Goal: Task Accomplishment & Management: Manage account settings

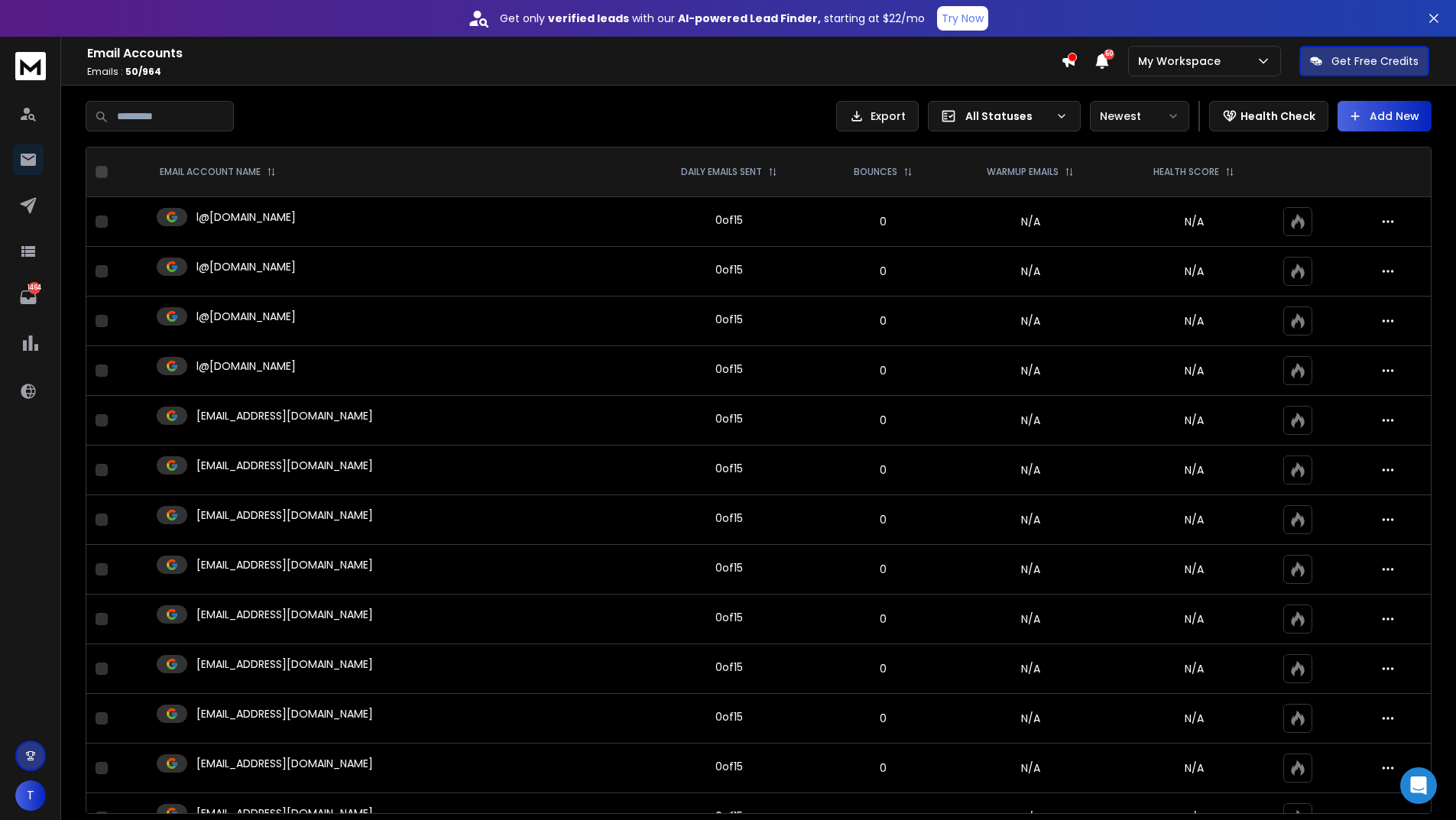
click at [1380, 117] on button "Add New" at bounding box center [1384, 116] width 94 height 30
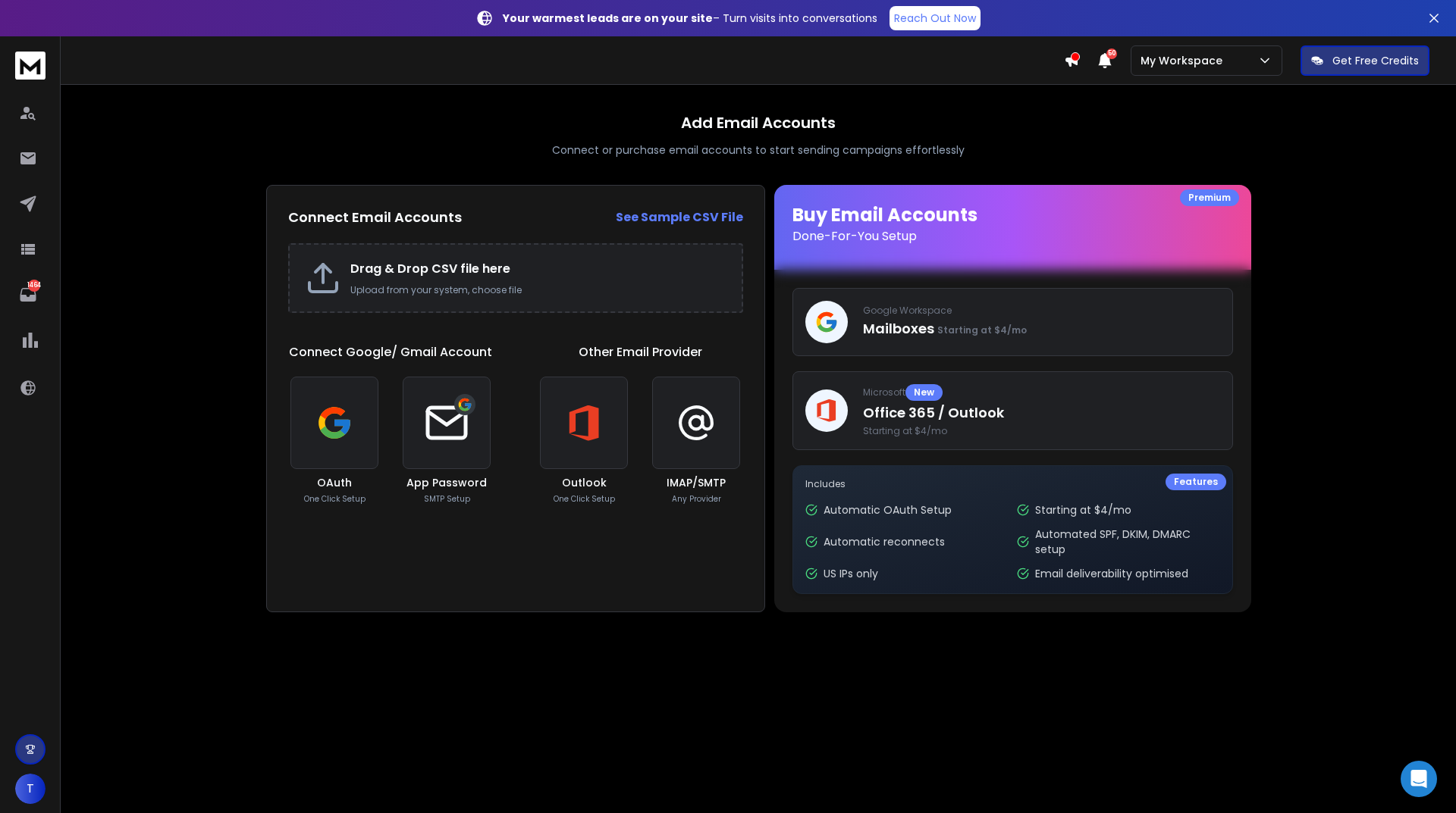
click at [335, 434] on icon at bounding box center [334, 432] width 25 height 13
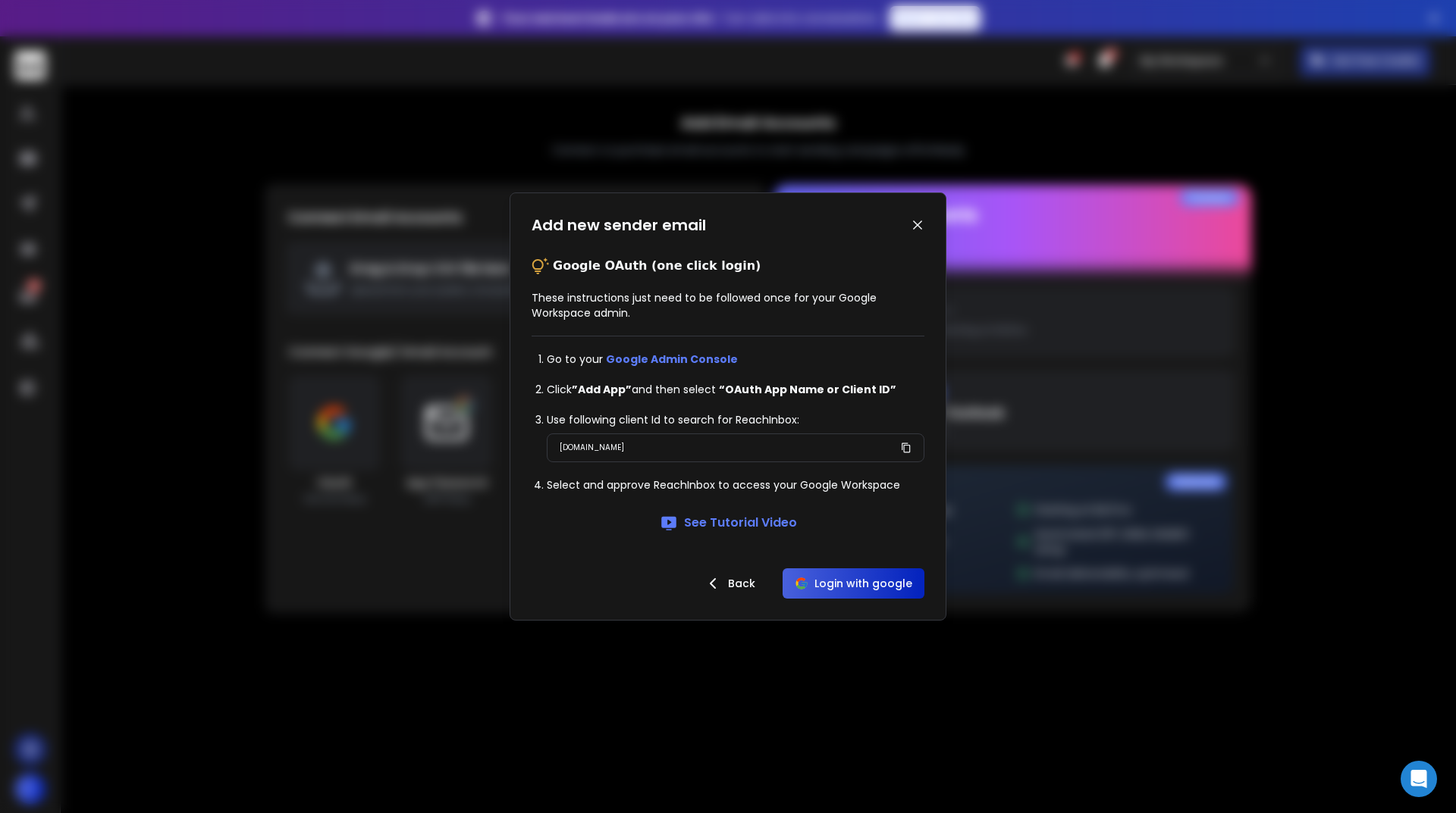
click at [848, 580] on button "Login with google" at bounding box center [853, 584] width 142 height 30
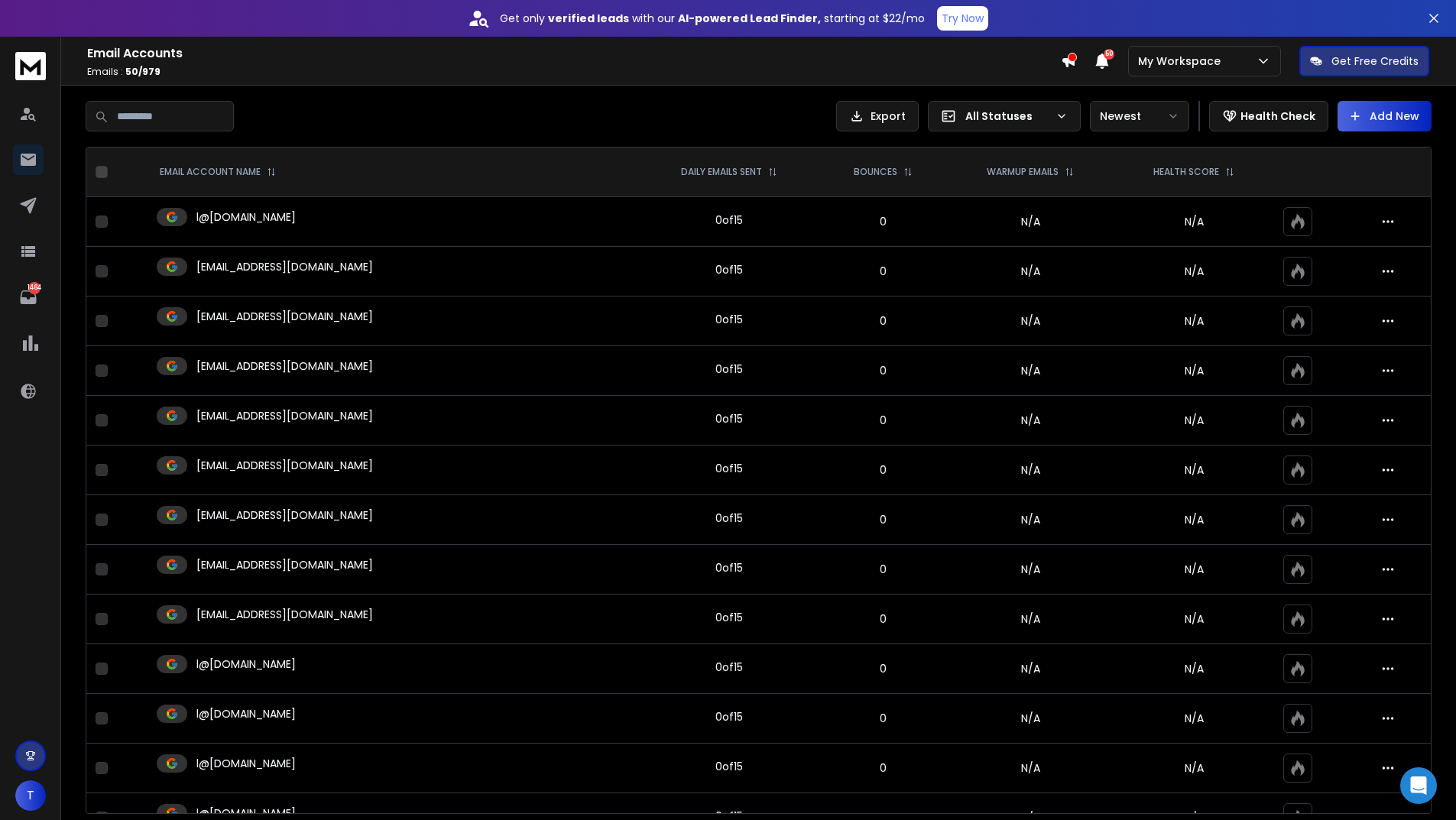
drag, startPoint x: 1016, startPoint y: 818, endPoint x: 1065, endPoint y: 775, distance: 65.2
click at [1115, 775] on td "N/A" at bounding box center [1194, 768] width 159 height 50
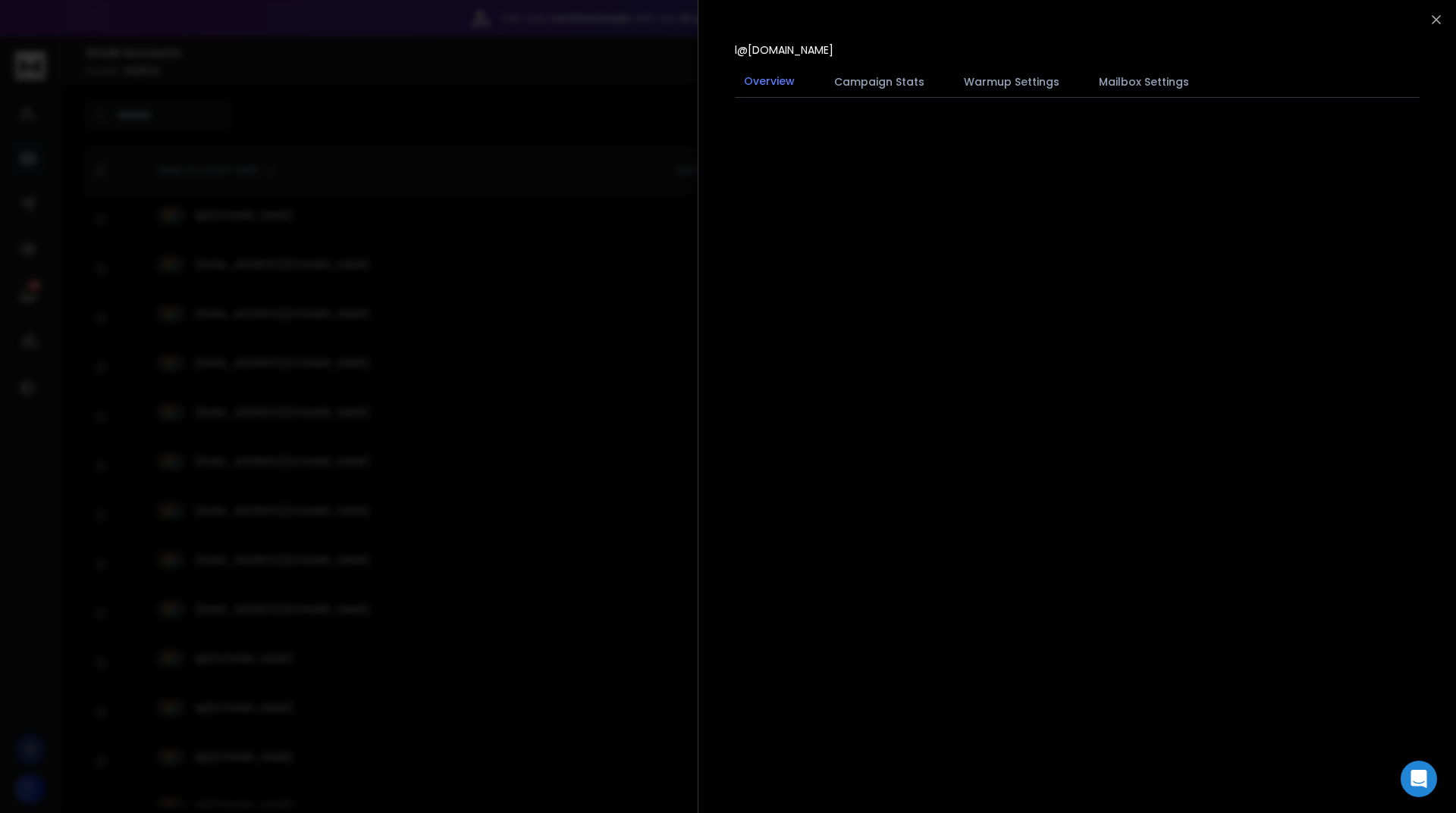
click at [524, 155] on div at bounding box center [728, 406] width 1456 height 813
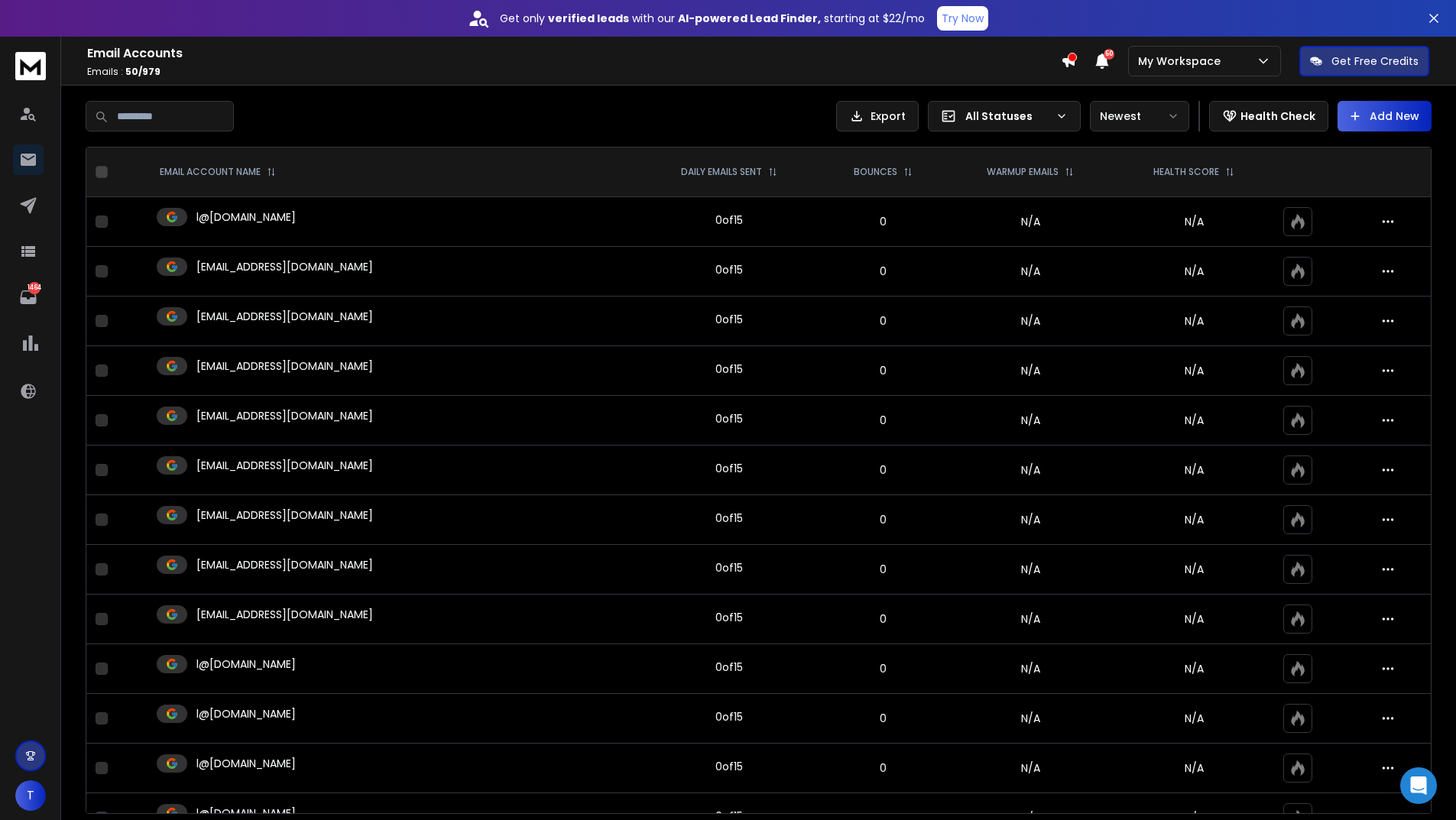
click at [1368, 103] on button "Add New" at bounding box center [1384, 116] width 94 height 30
click at [1370, 114] on button "Add New" at bounding box center [1384, 116] width 94 height 30
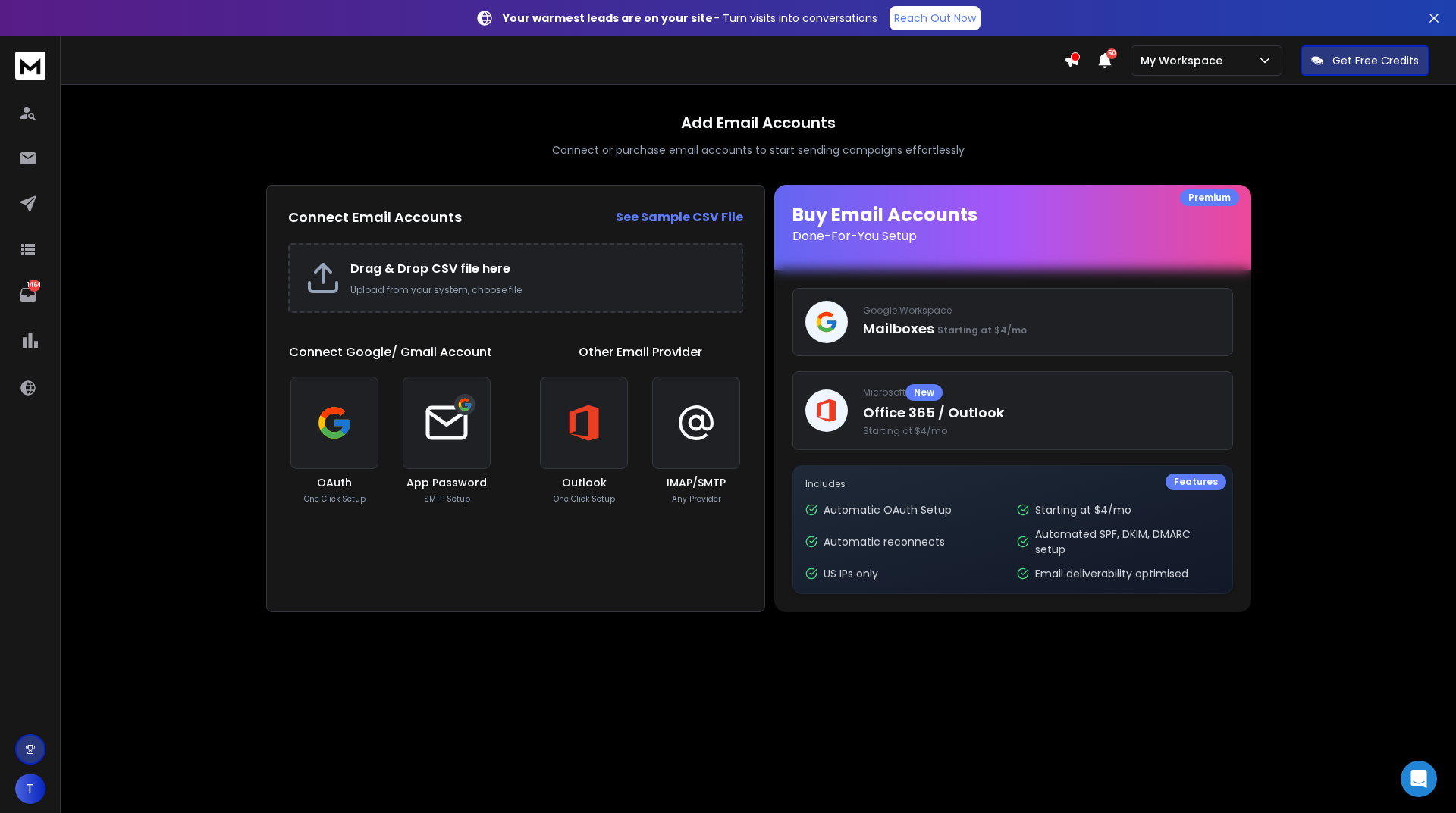
click at [1394, 692] on div "Your warmest leads are on your site – Turn visits into conversations Reach Out …" at bounding box center [728, 406] width 1456 height 813
drag, startPoint x: 356, startPoint y: 447, endPoint x: 365, endPoint y: 446, distance: 9.1
click at [365, 446] on div at bounding box center [334, 422] width 88 height 92
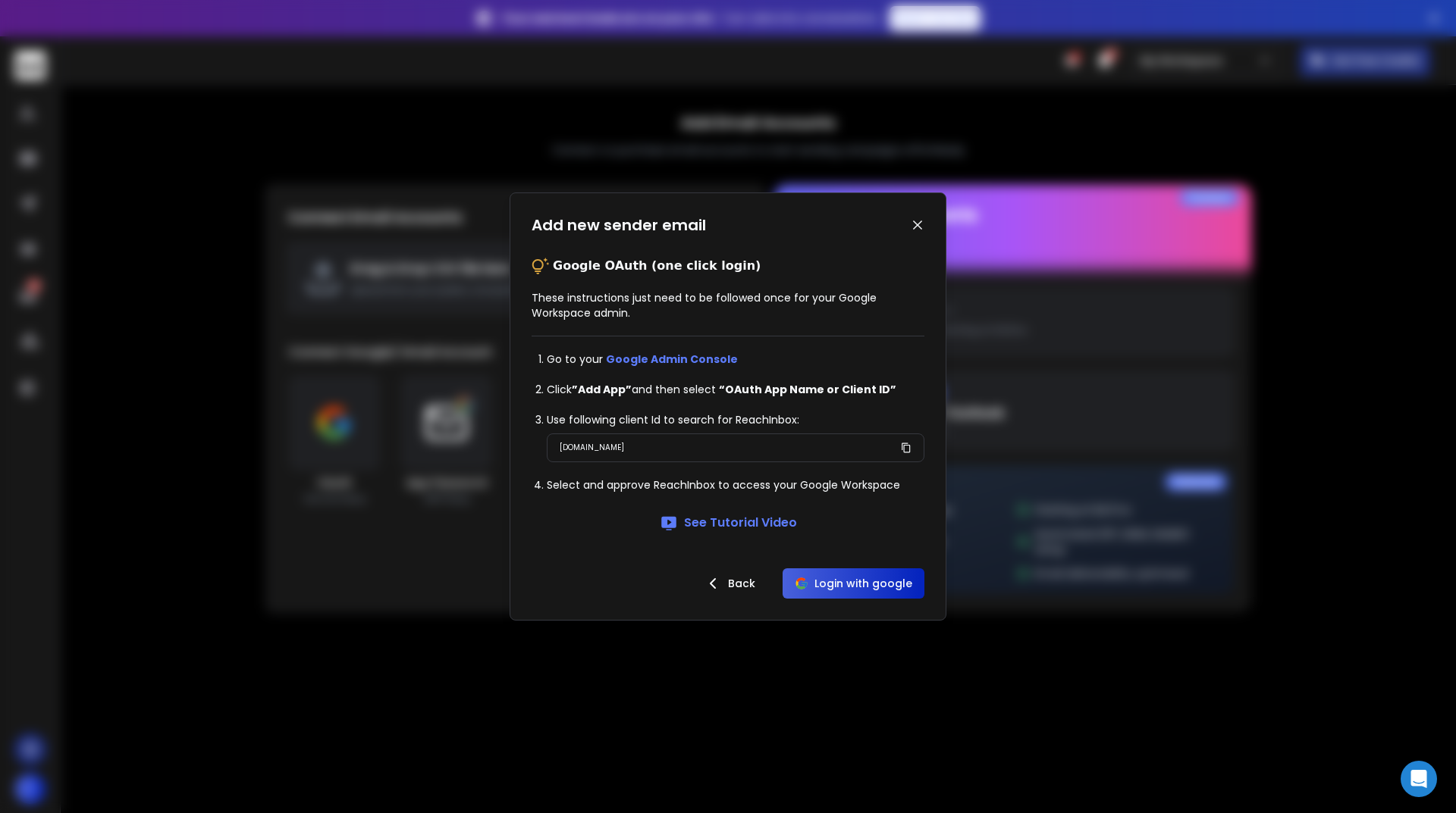
drag, startPoint x: 838, startPoint y: 580, endPoint x: 847, endPoint y: 580, distance: 9.0
click at [843, 579] on button "Login with google" at bounding box center [853, 584] width 142 height 30
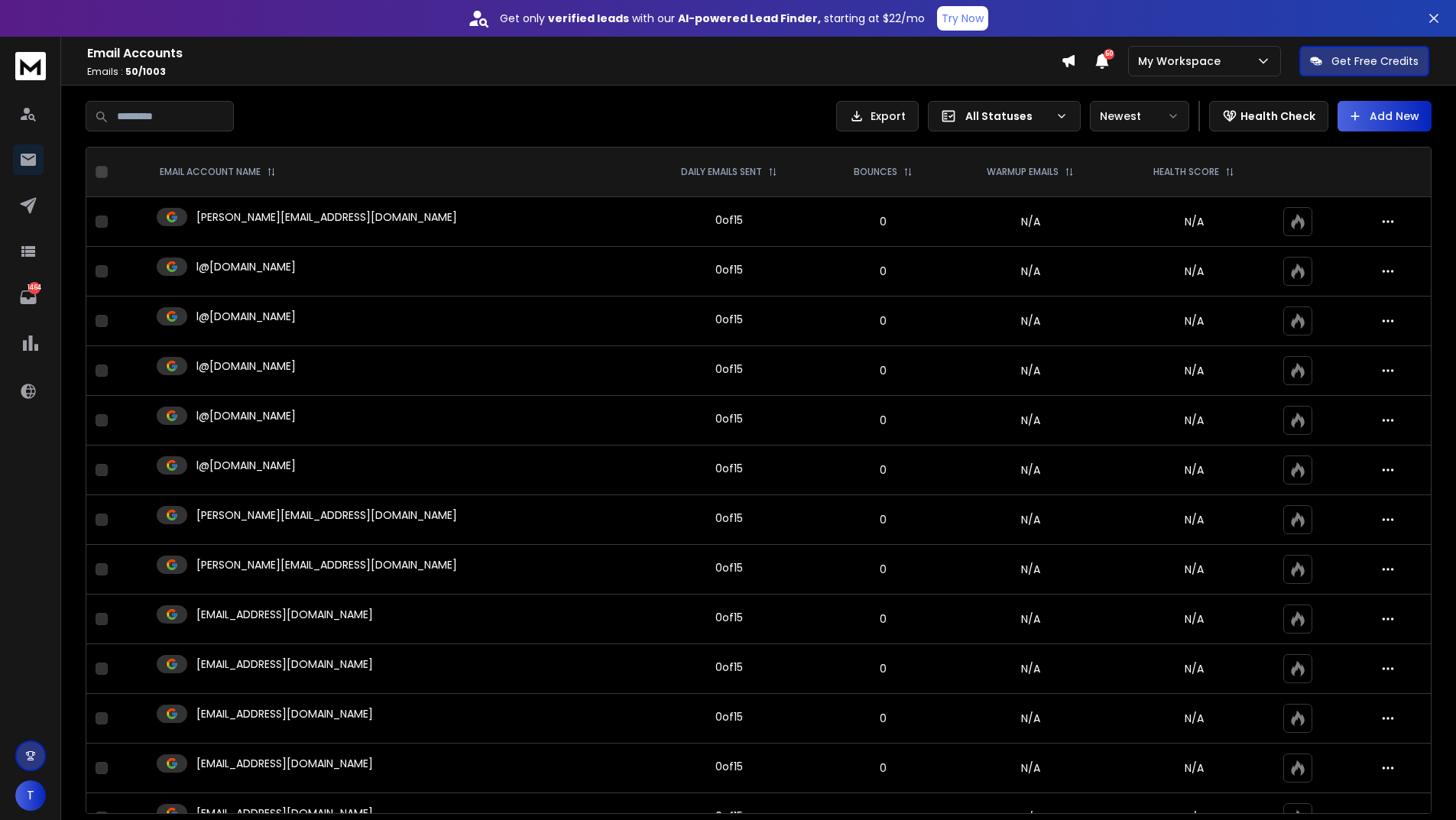
click at [1400, 101] on button "Add New" at bounding box center [1384, 116] width 94 height 30
click at [1387, 118] on button "Add New" at bounding box center [1384, 116] width 94 height 30
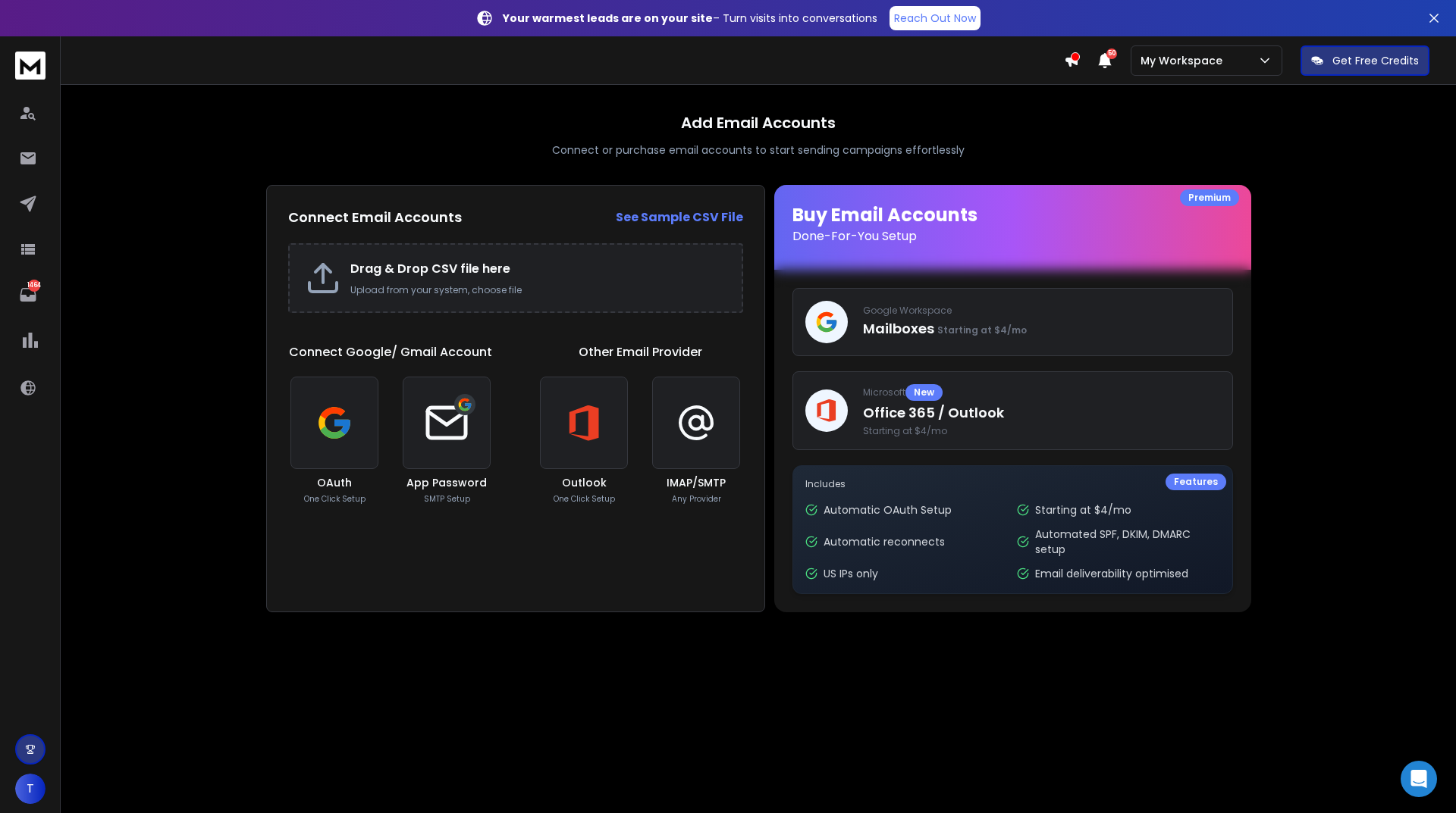
click at [354, 451] on div at bounding box center [334, 422] width 88 height 92
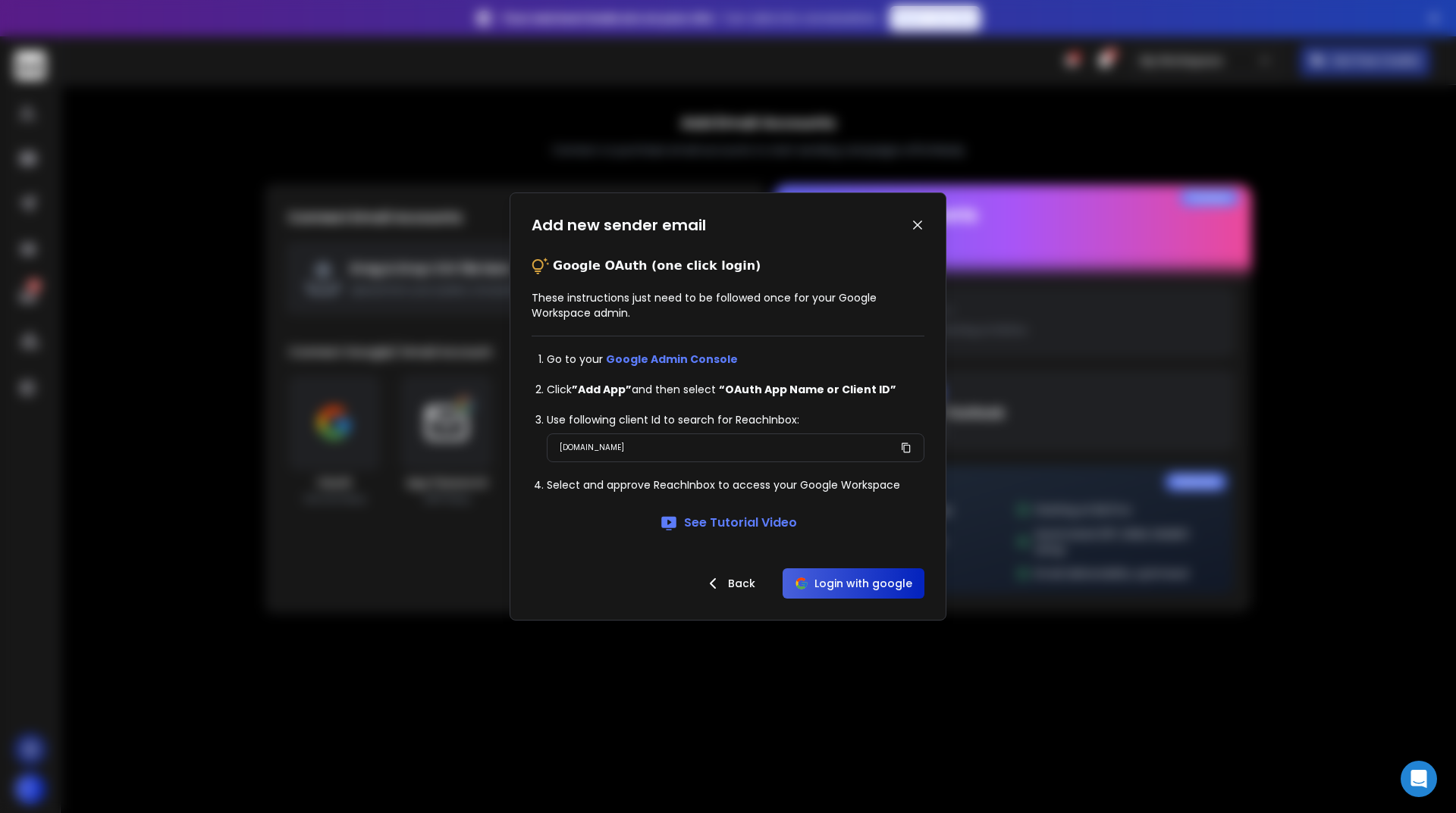
click at [854, 589] on button "Login with google" at bounding box center [853, 584] width 142 height 30
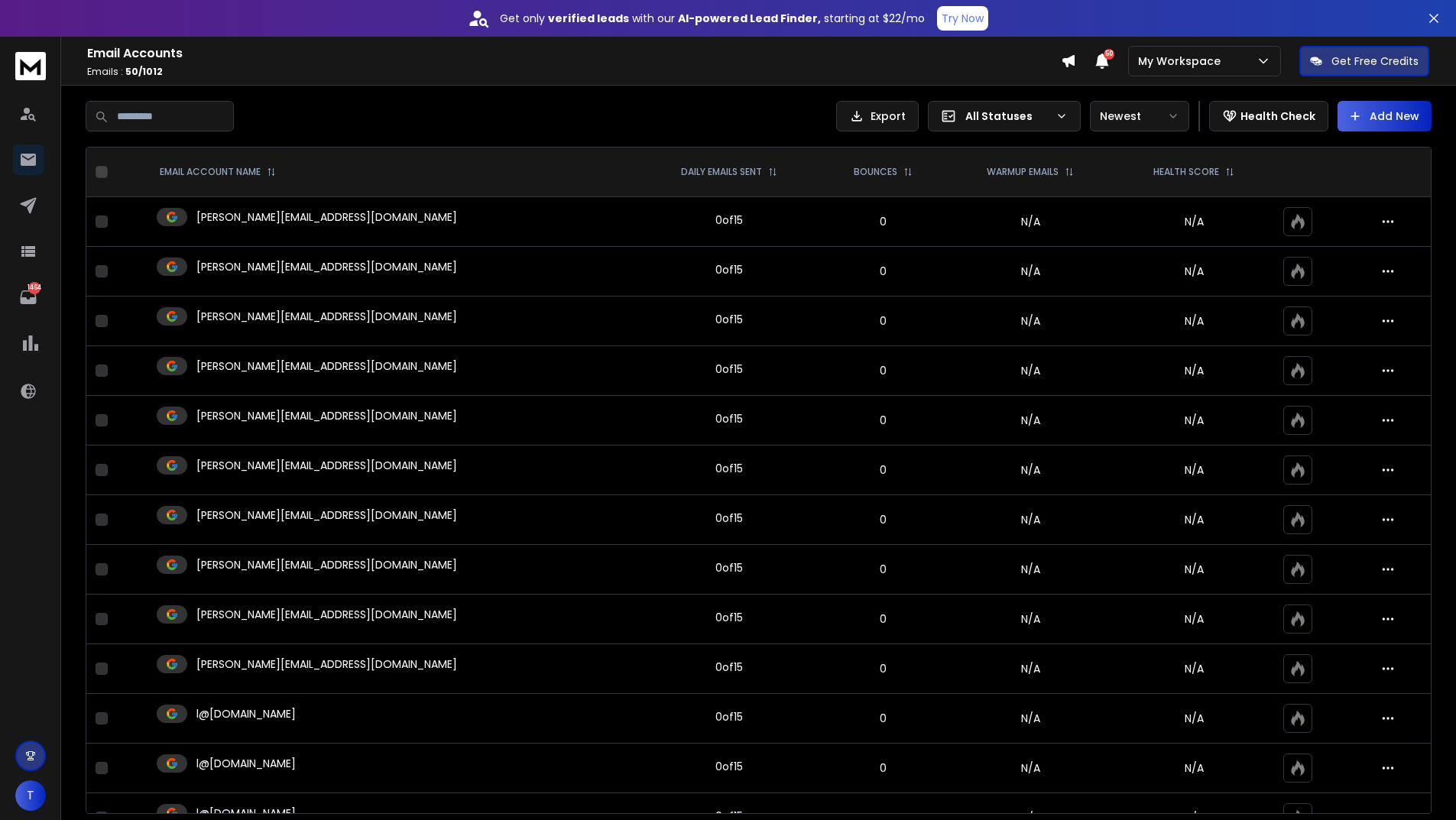
click at [1396, 115] on button "Add New" at bounding box center [1384, 116] width 94 height 30
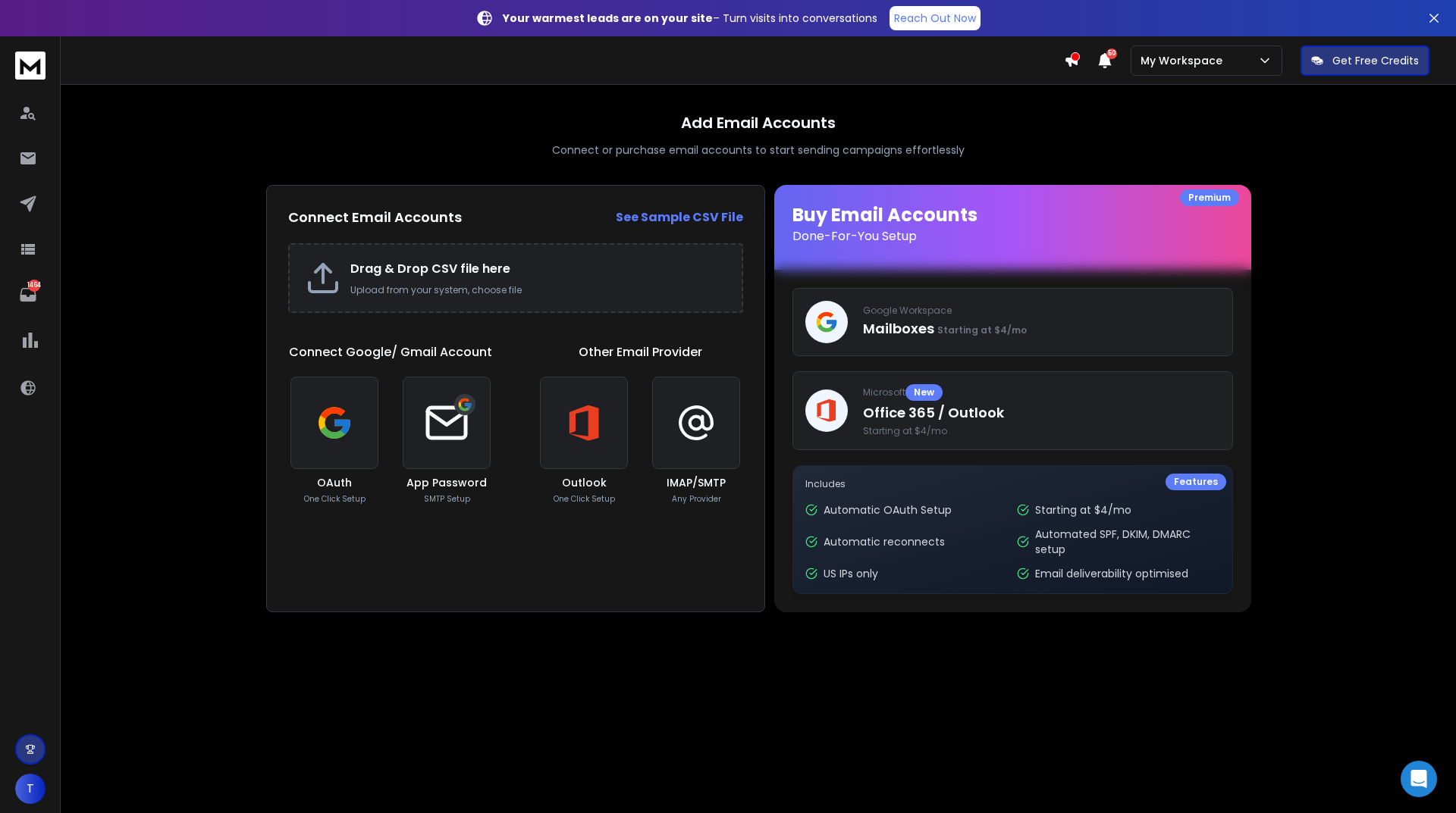
click at [369, 434] on div at bounding box center [334, 422] width 88 height 92
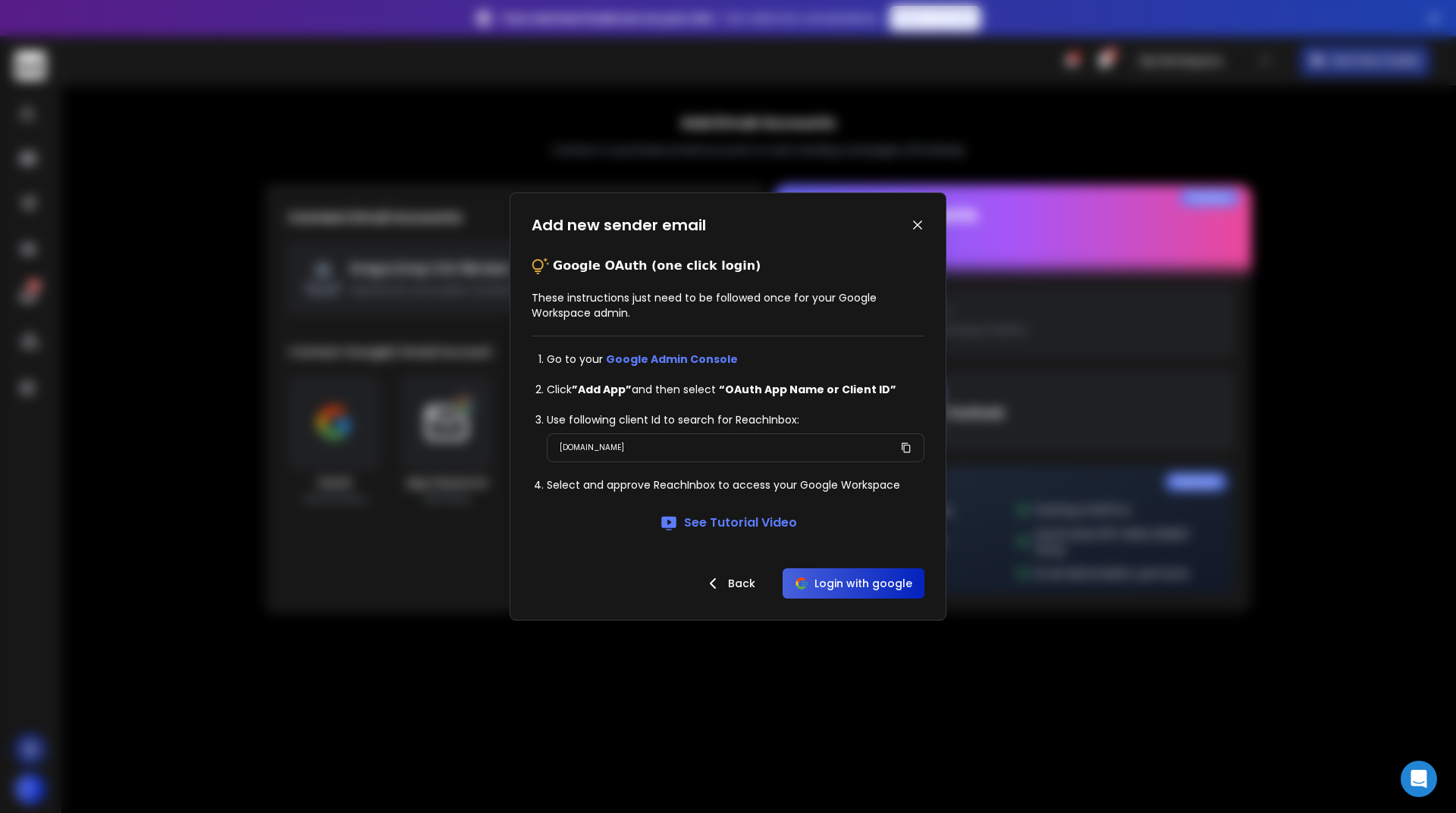
click at [850, 586] on button "Login with google" at bounding box center [853, 584] width 142 height 30
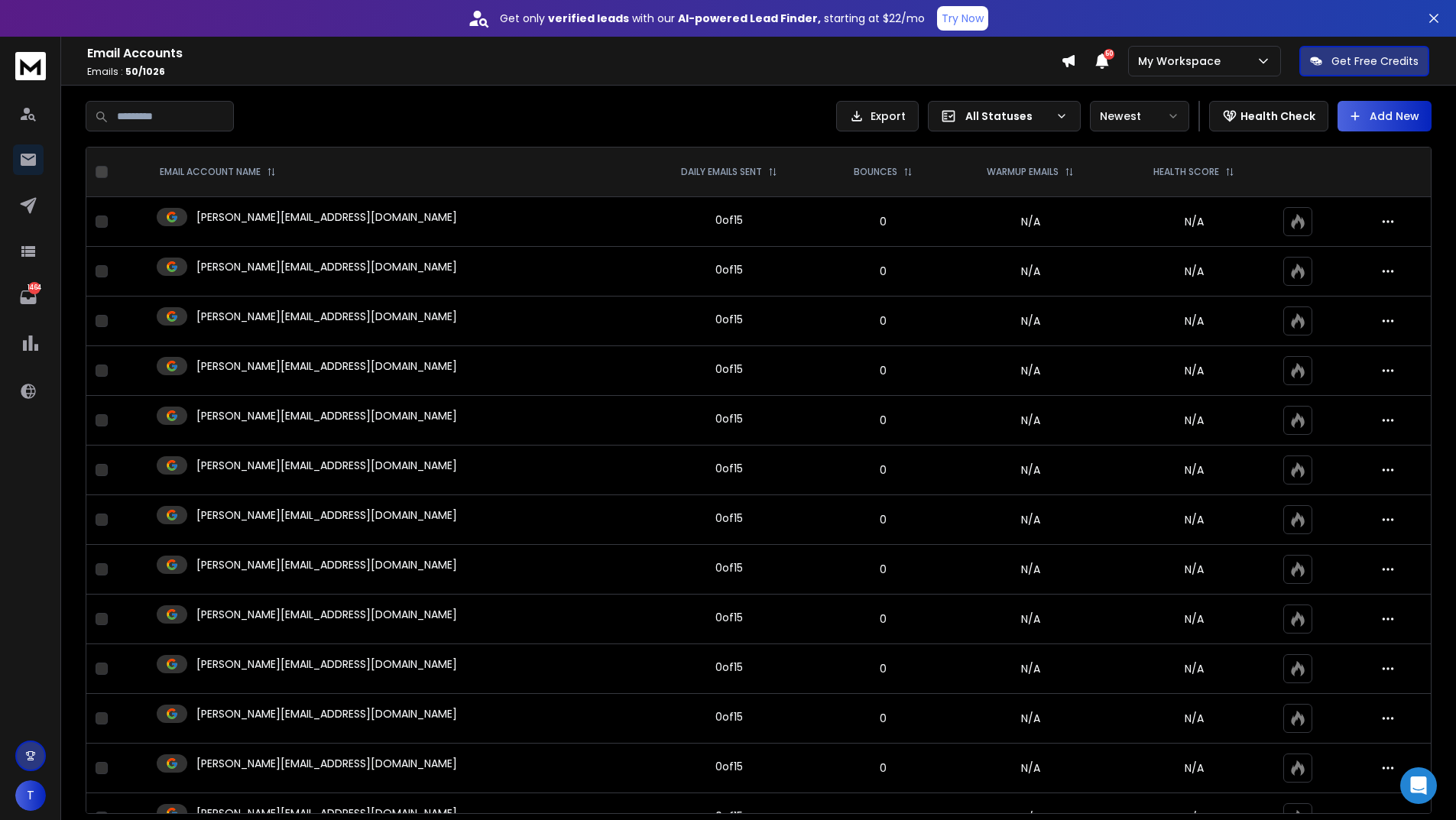
click at [1376, 101] on button "Add New" at bounding box center [1384, 116] width 94 height 30
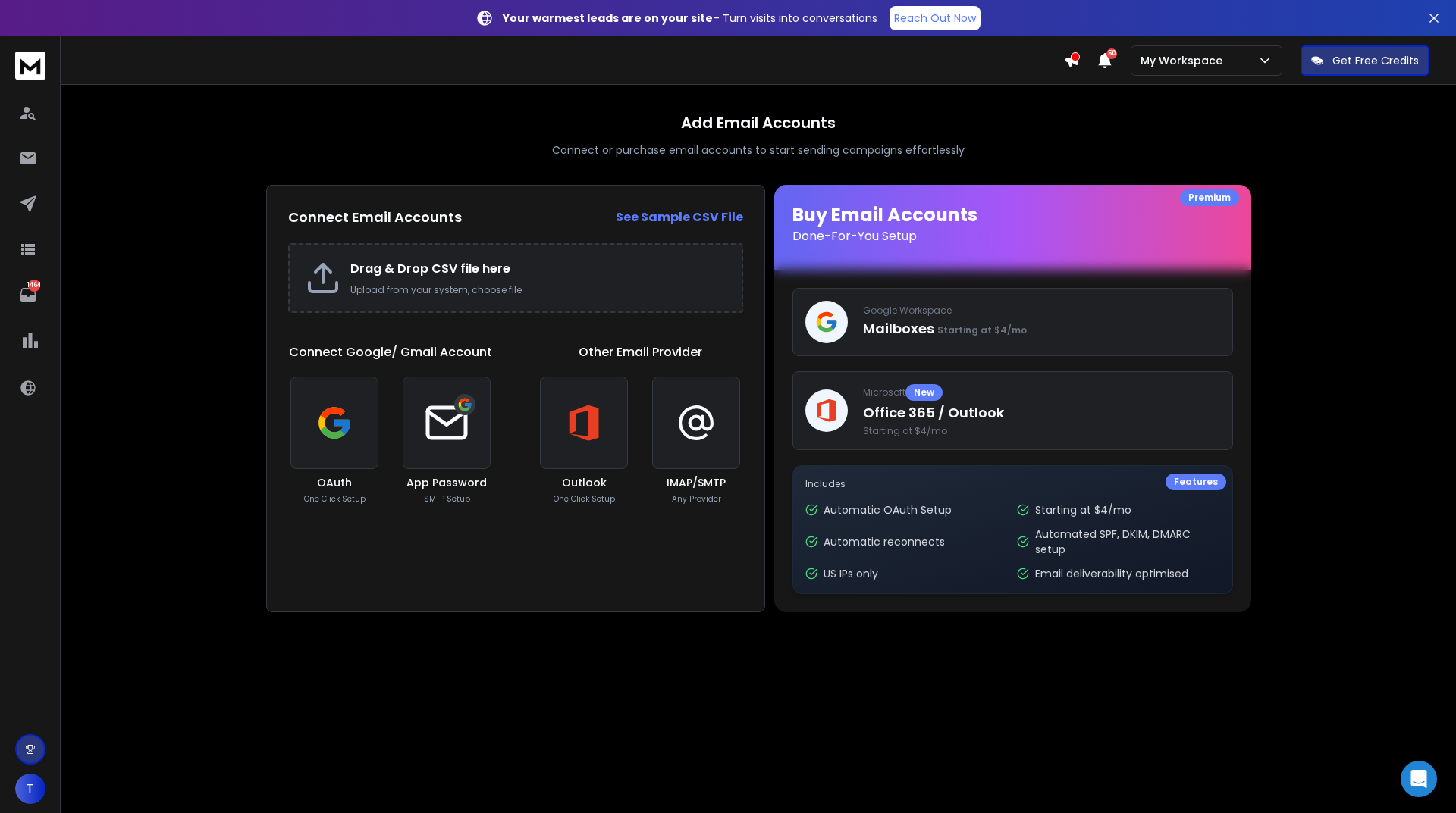
click at [343, 439] on icon at bounding box center [334, 422] width 38 height 45
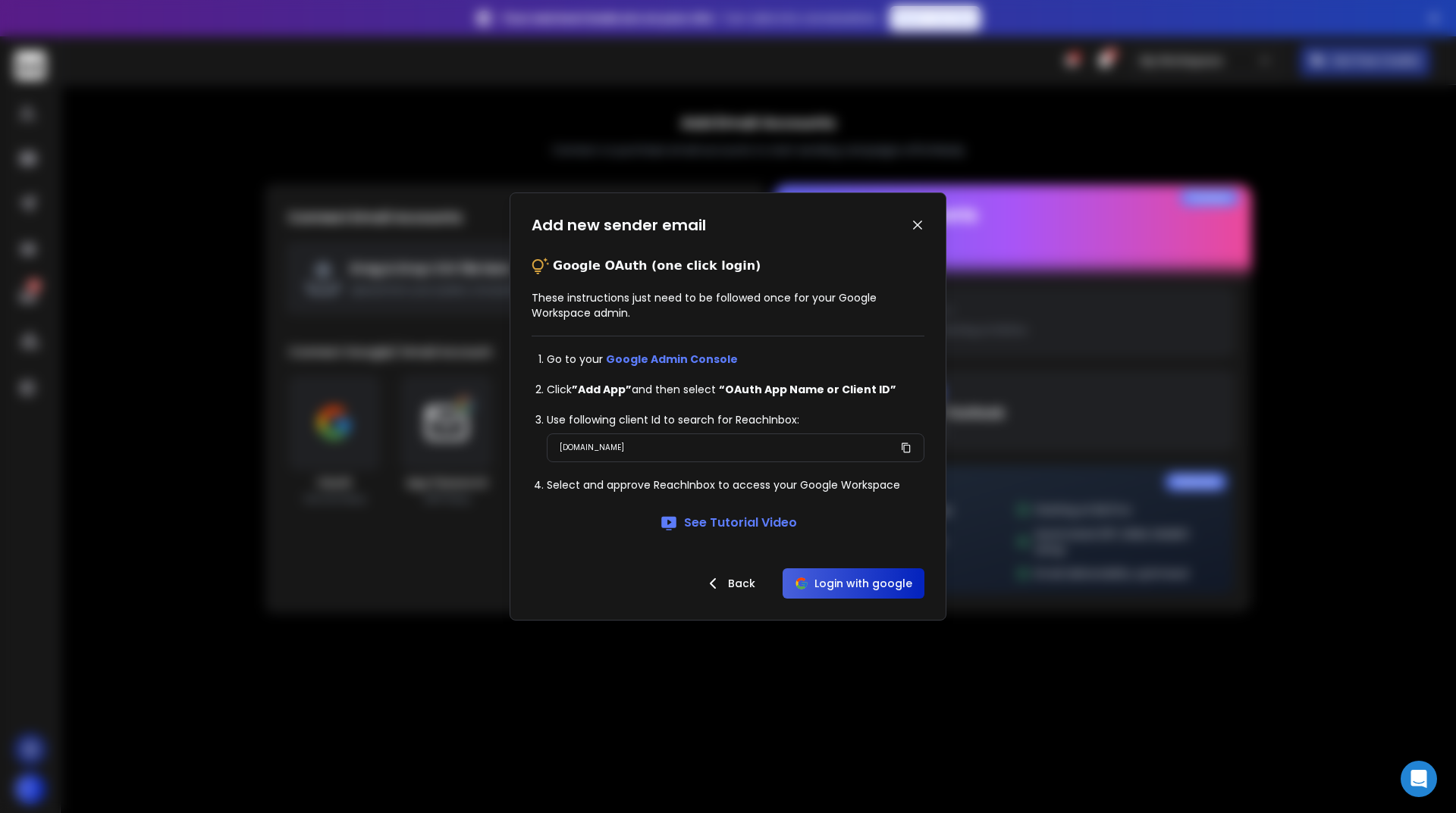
click at [819, 579] on button "Login with google" at bounding box center [853, 584] width 142 height 30
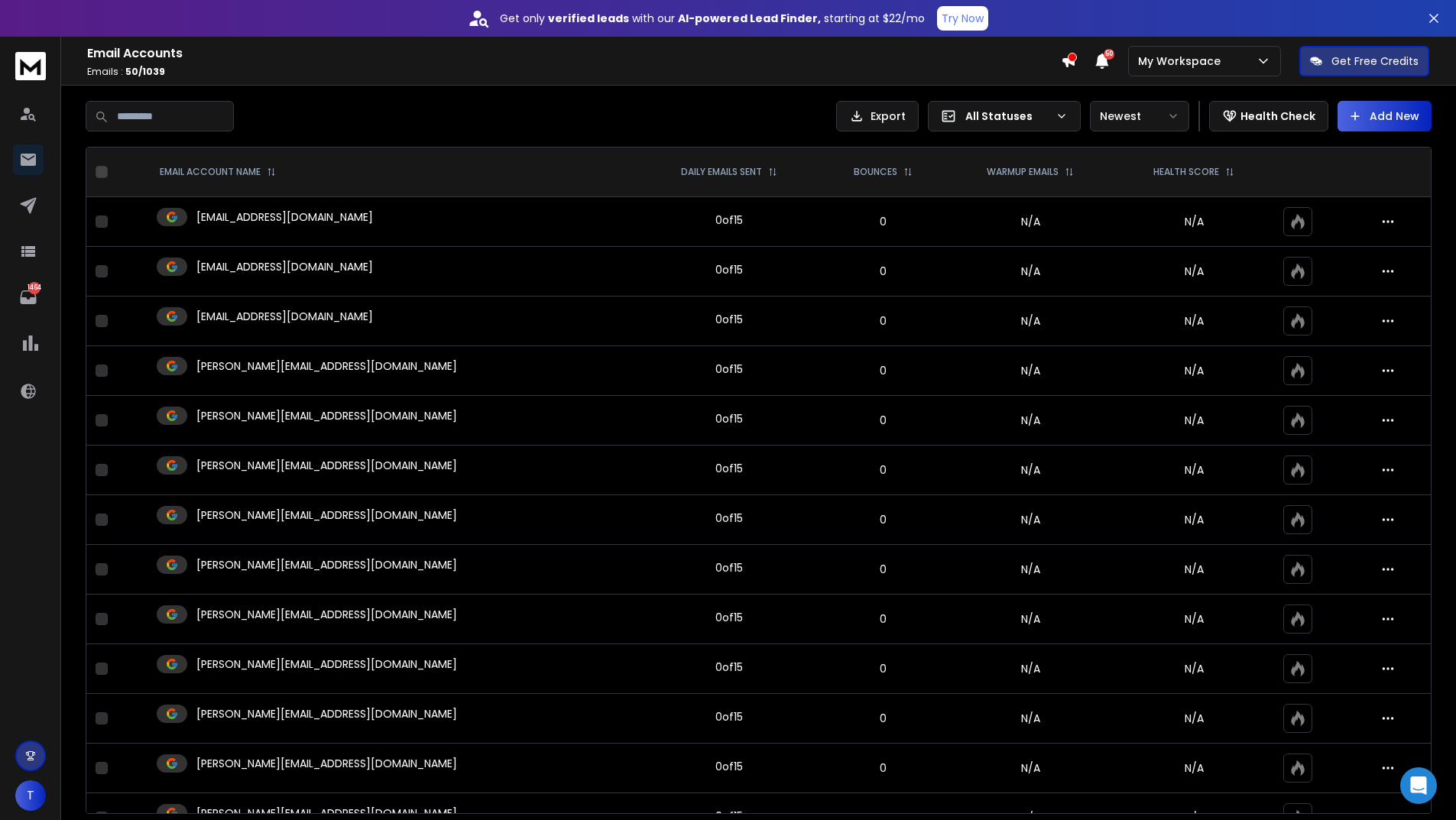
click at [1375, 108] on button "Add New" at bounding box center [1384, 116] width 94 height 30
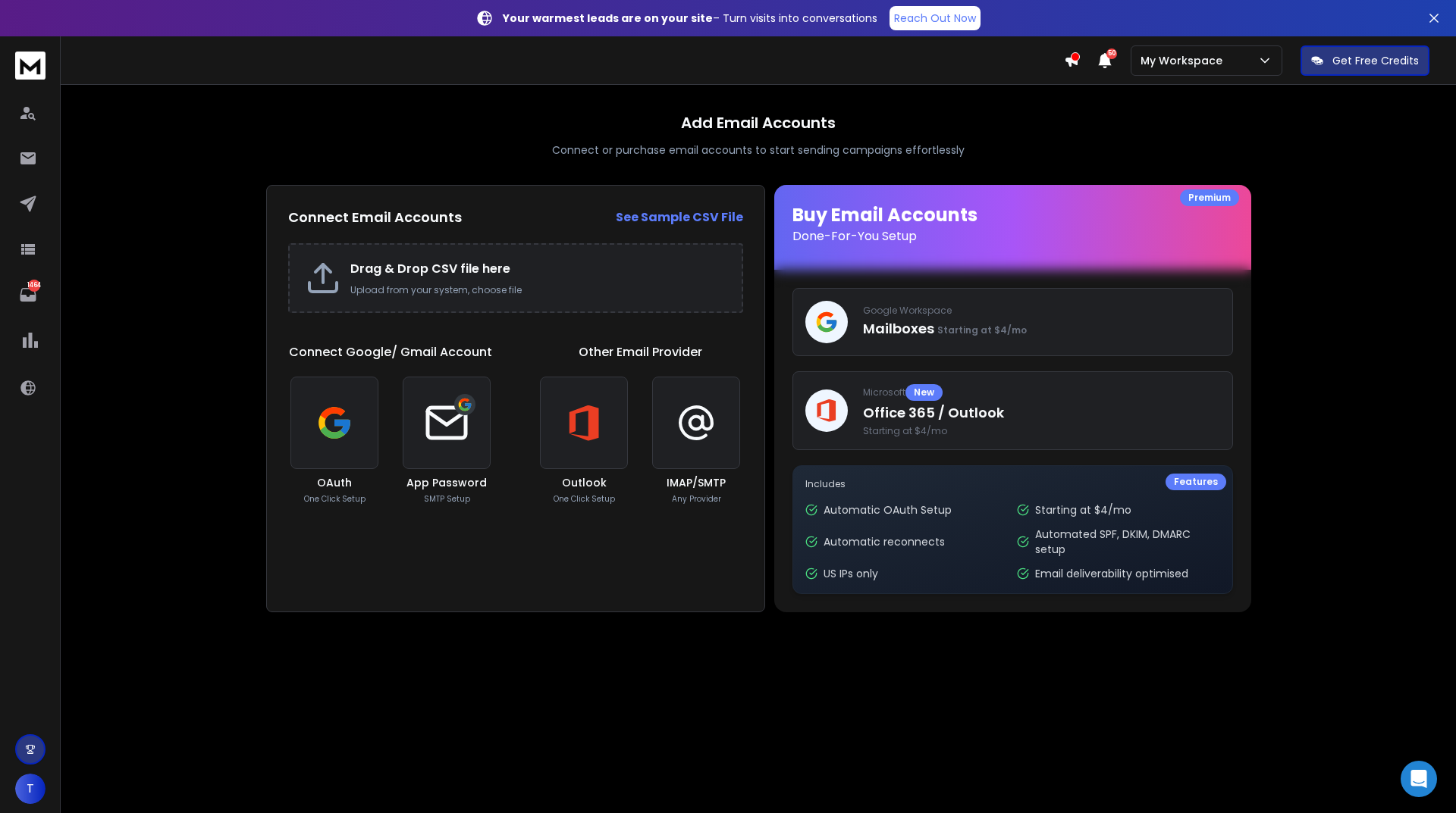
click at [359, 410] on div at bounding box center [334, 422] width 88 height 92
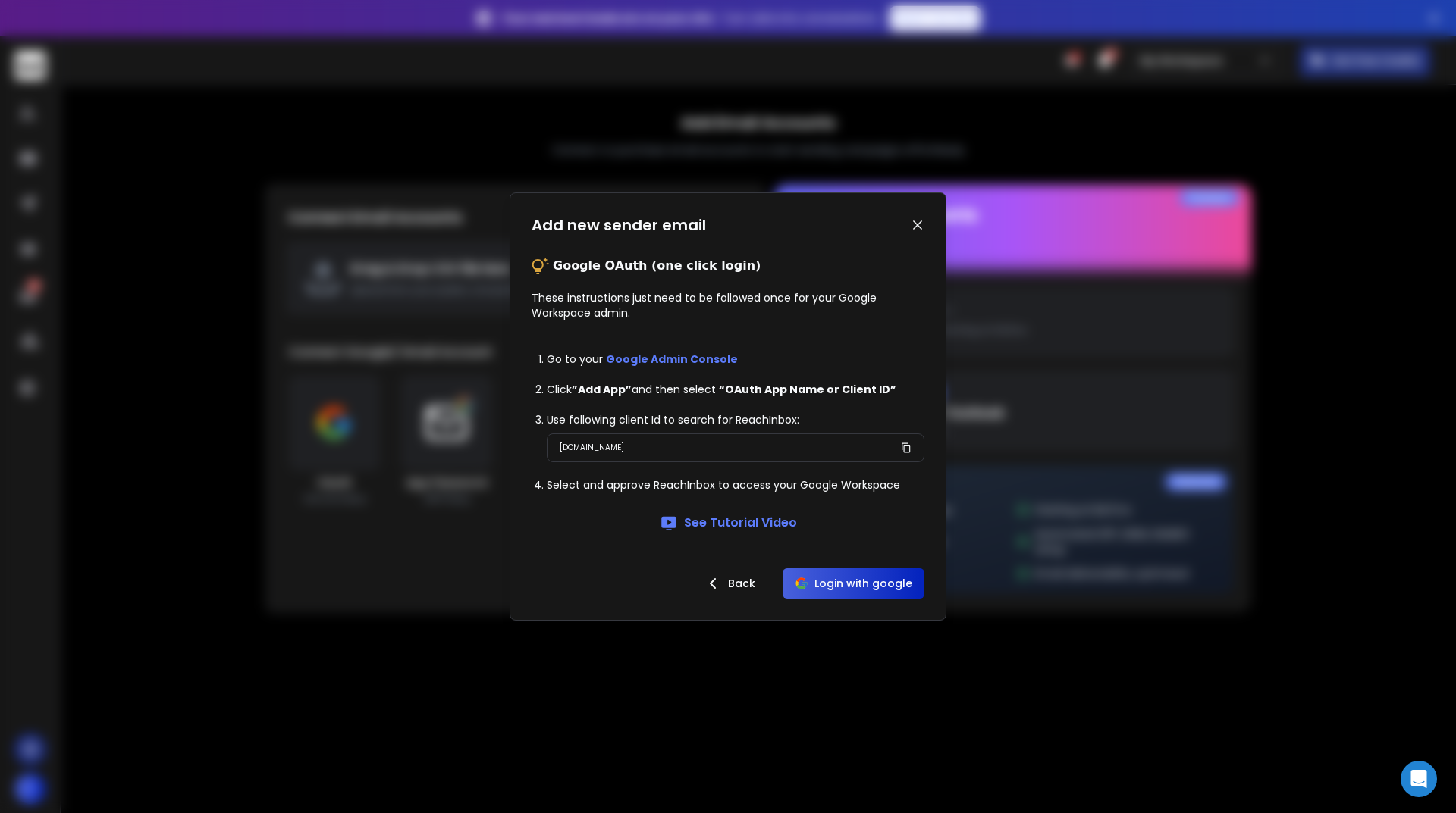
drag, startPoint x: 861, startPoint y: 584, endPoint x: 843, endPoint y: 569, distance: 23.4
click at [862, 582] on button "Login with google" at bounding box center [853, 584] width 142 height 30
